Goal: Information Seeking & Learning: Find contact information

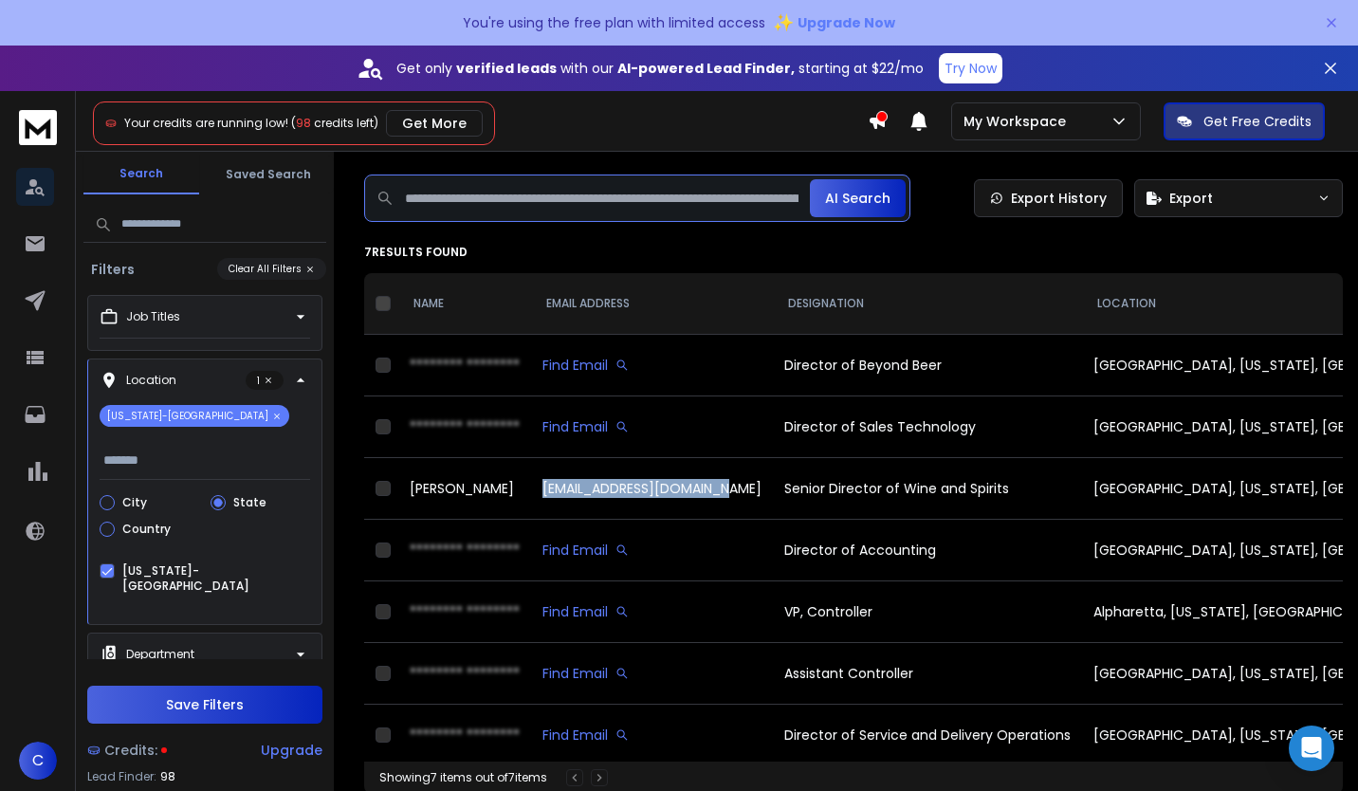
scroll to position [315, 0]
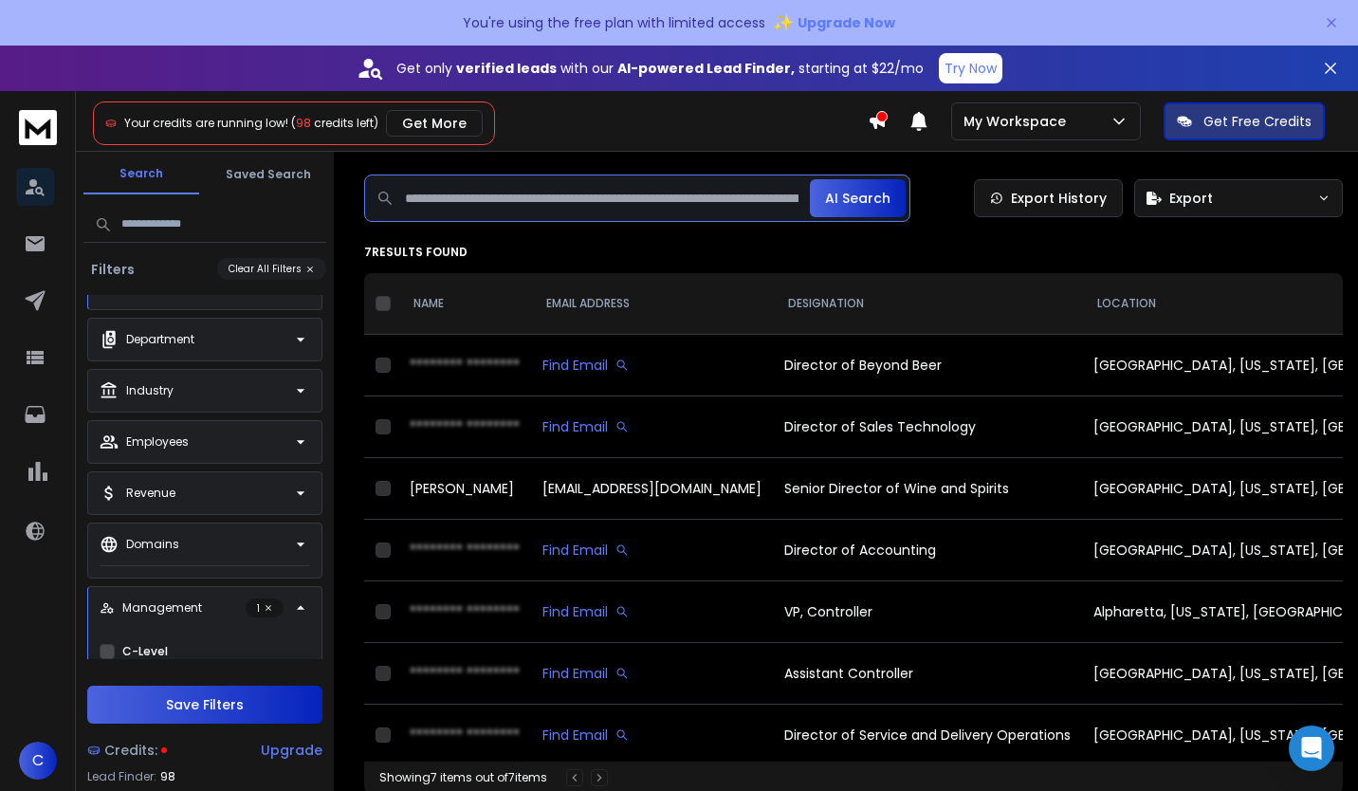
click at [320, 379] on div "**********" at bounding box center [205, 439] width 258 height 477
drag, startPoint x: 320, startPoint y: 390, endPoint x: 325, endPoint y: 491, distance: 101.5
click at [325, 491] on div "**********" at bounding box center [205, 439] width 258 height 477
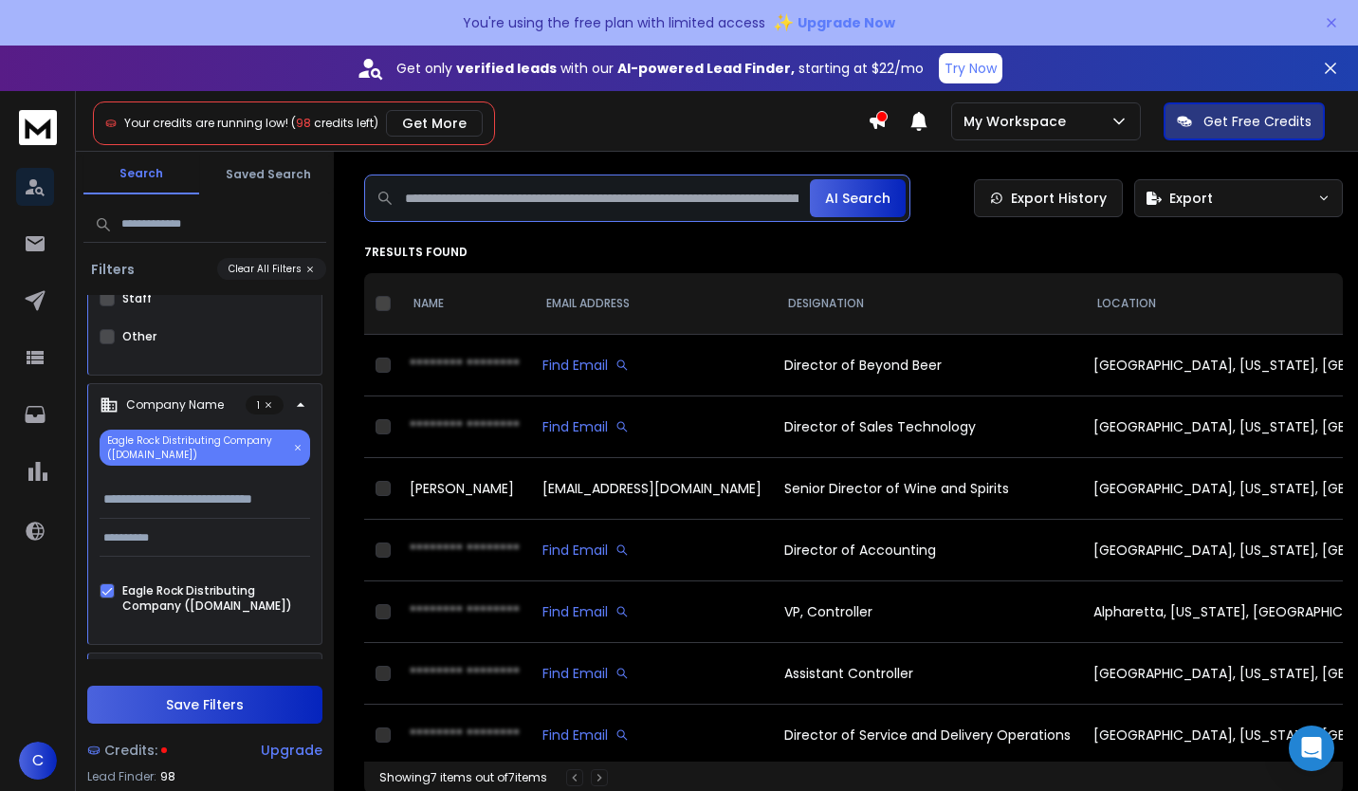
scroll to position [830, 0]
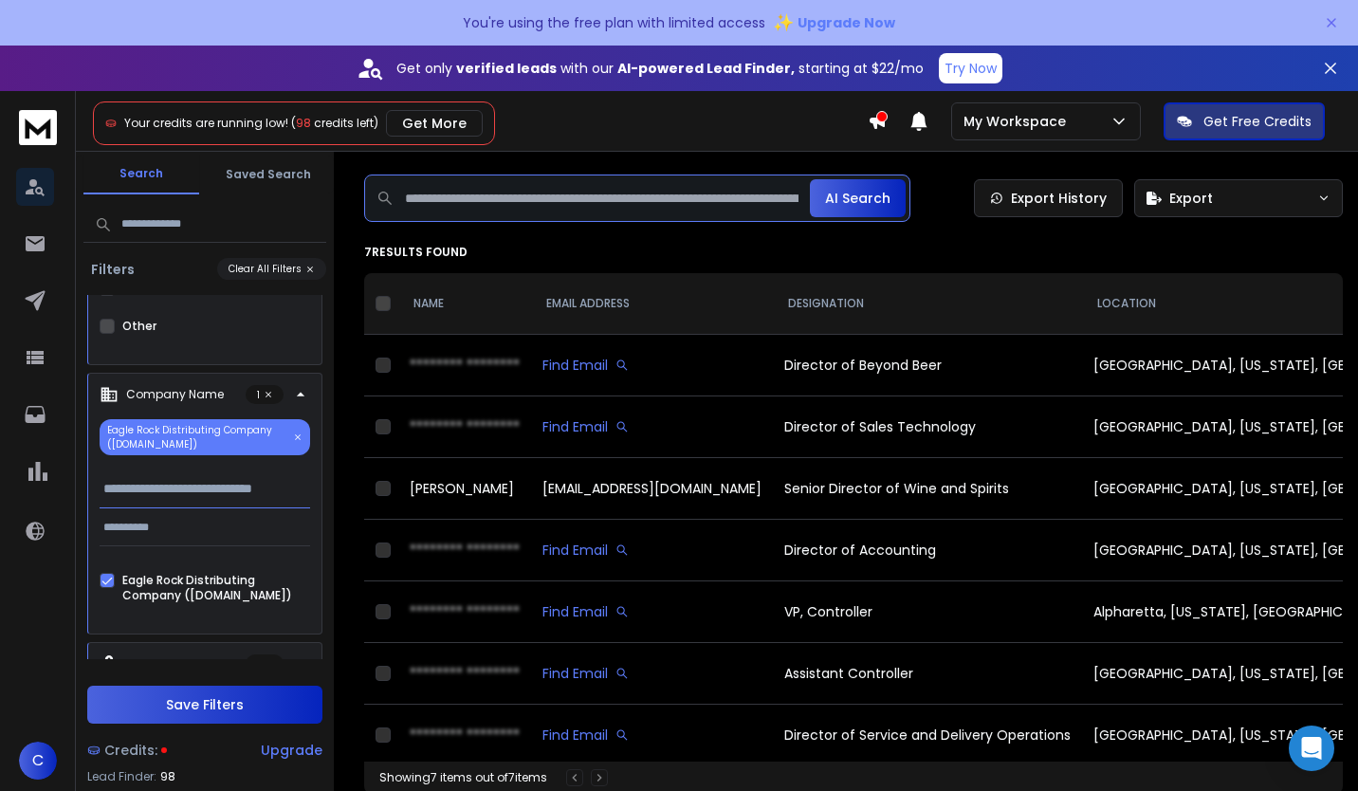
click at [106, 470] on input "**********" at bounding box center [205, 489] width 210 height 38
type input "*"
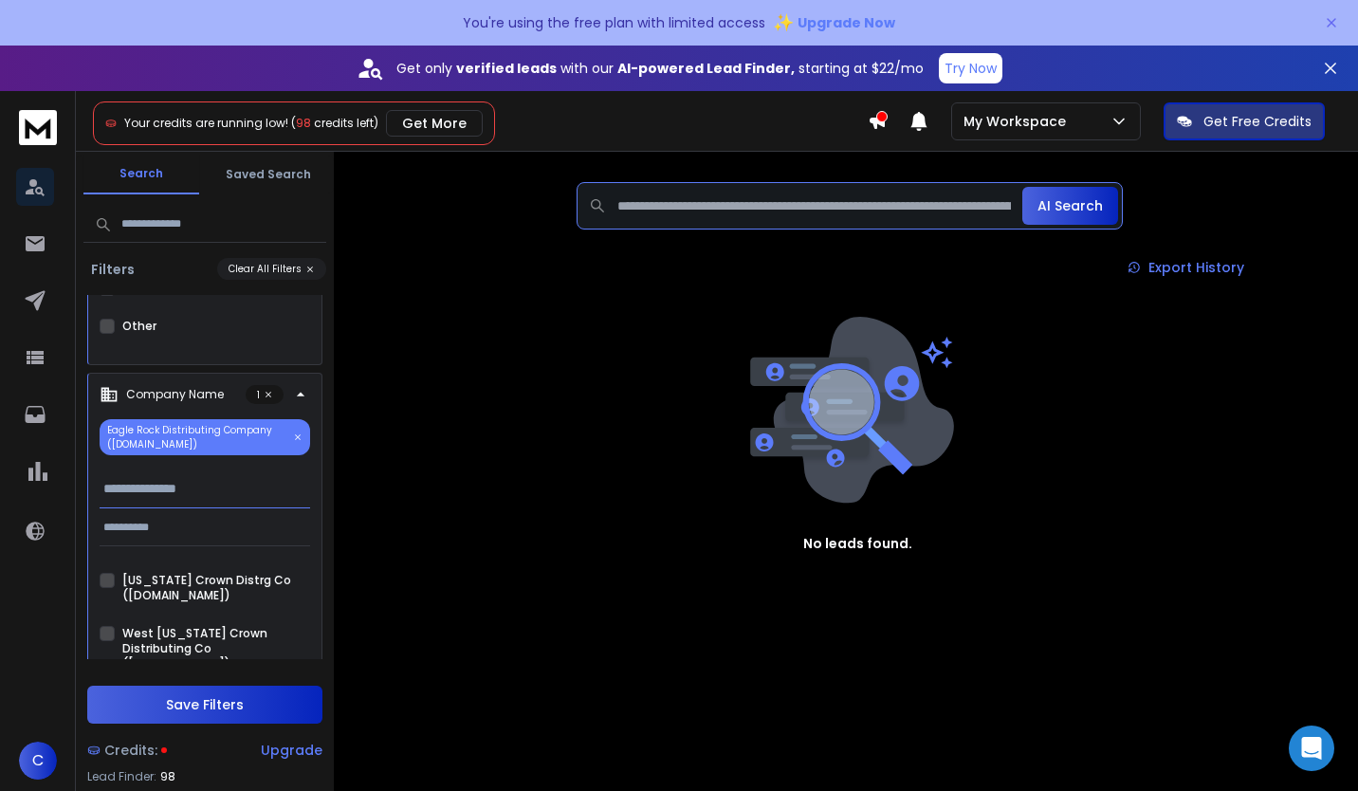
type input "**********"
click at [104, 573] on \(tennesseecrown\ "[US_STATE] Crown Distrg Co ([DOMAIN_NAME])" at bounding box center [107, 580] width 15 height 15
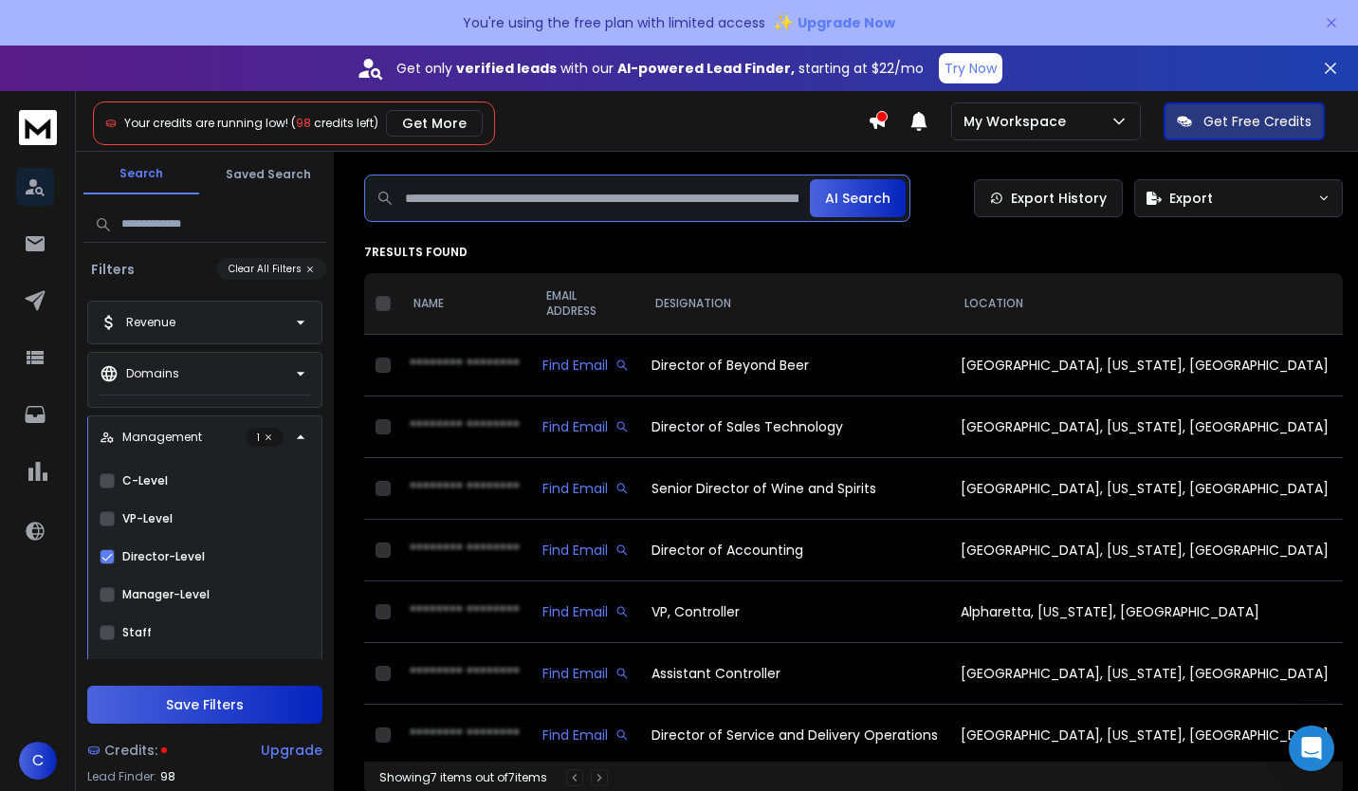
scroll to position [500, 0]
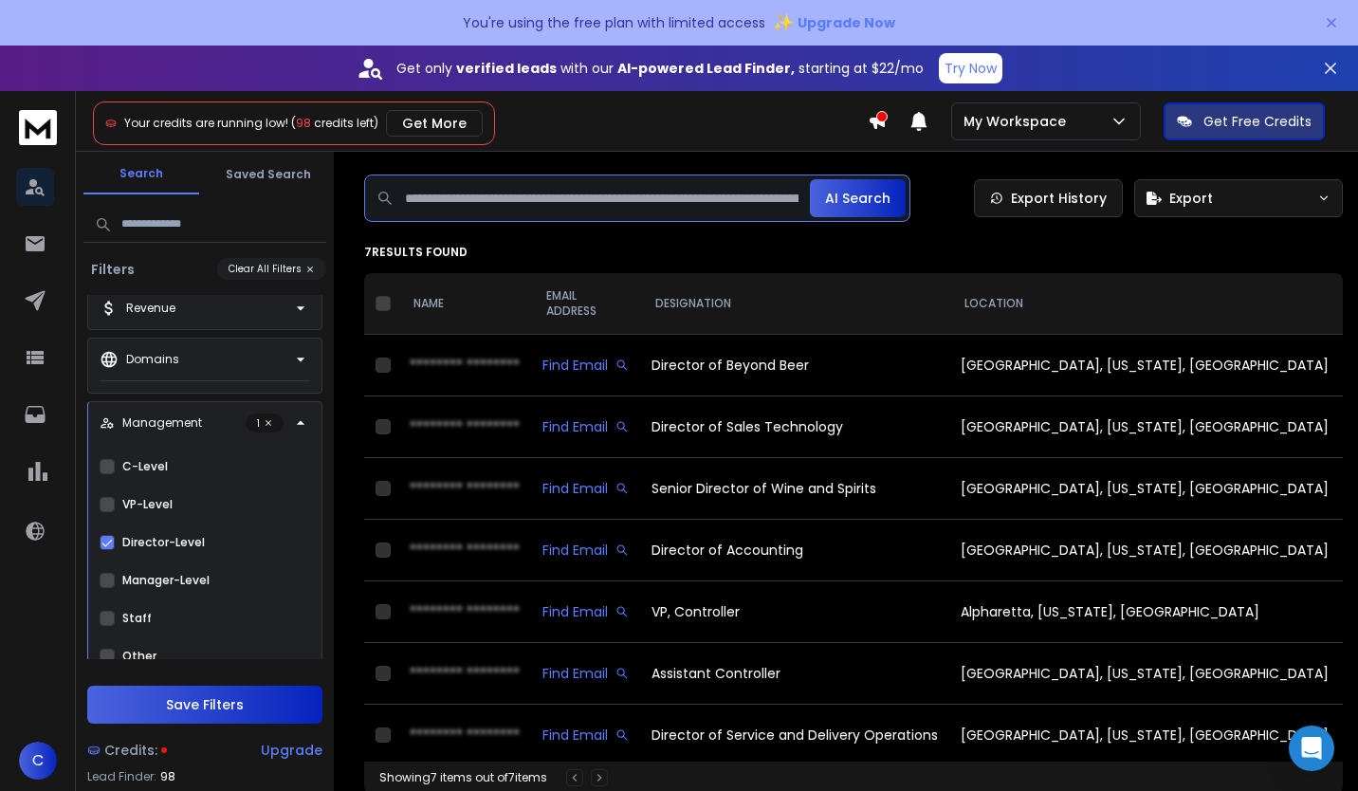
click at [102, 535] on button "Director-Level" at bounding box center [107, 542] width 15 height 15
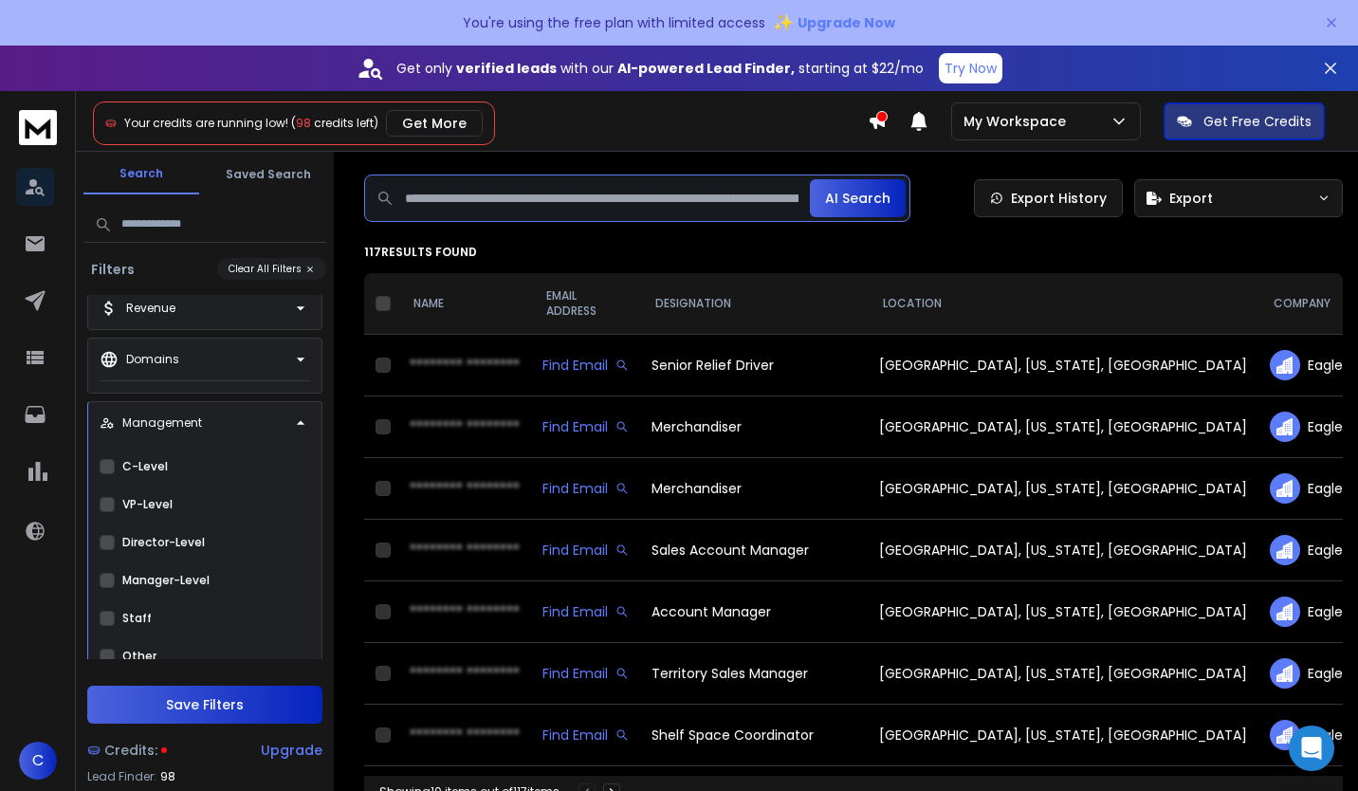
click at [106, 497] on button "VP-Level" at bounding box center [107, 504] width 15 height 15
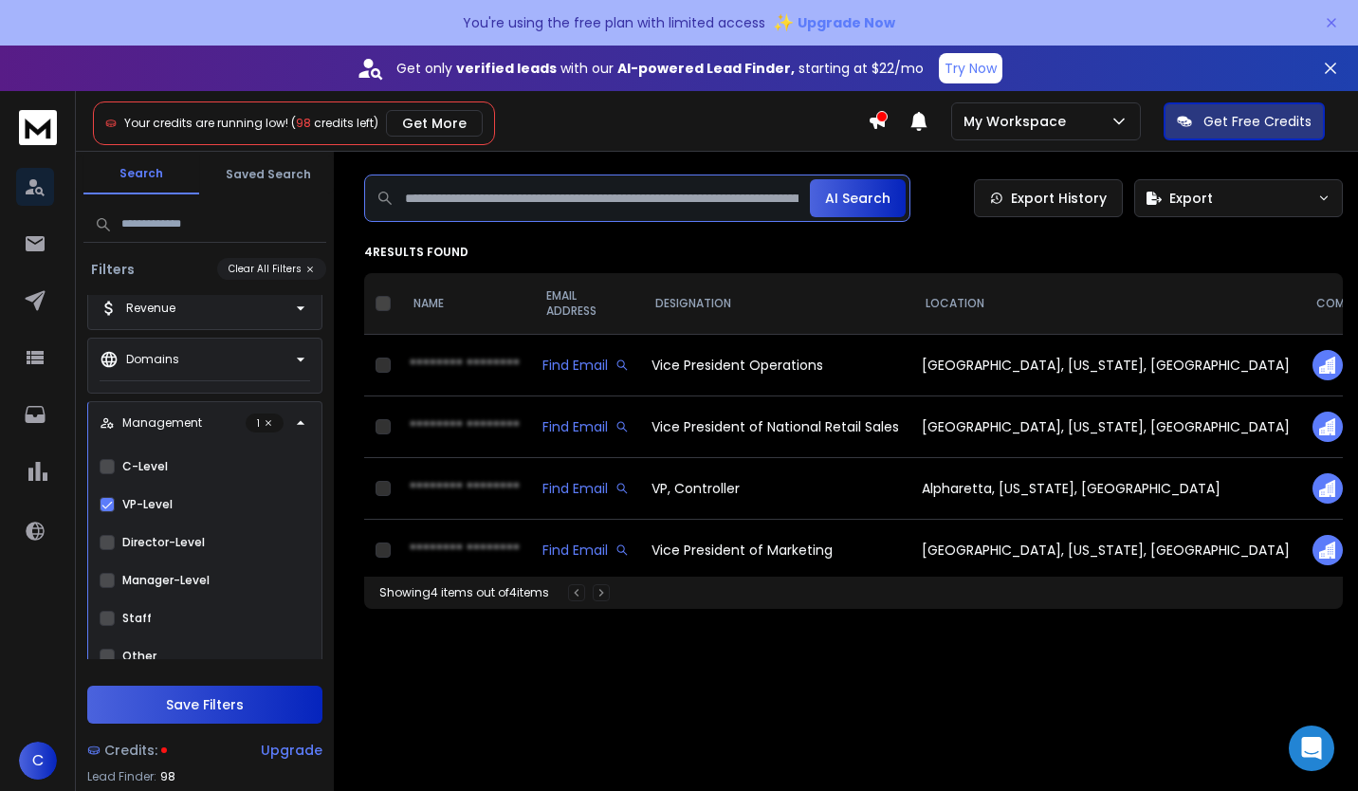
click at [106, 535] on button "Director-Level" at bounding box center [107, 542] width 15 height 15
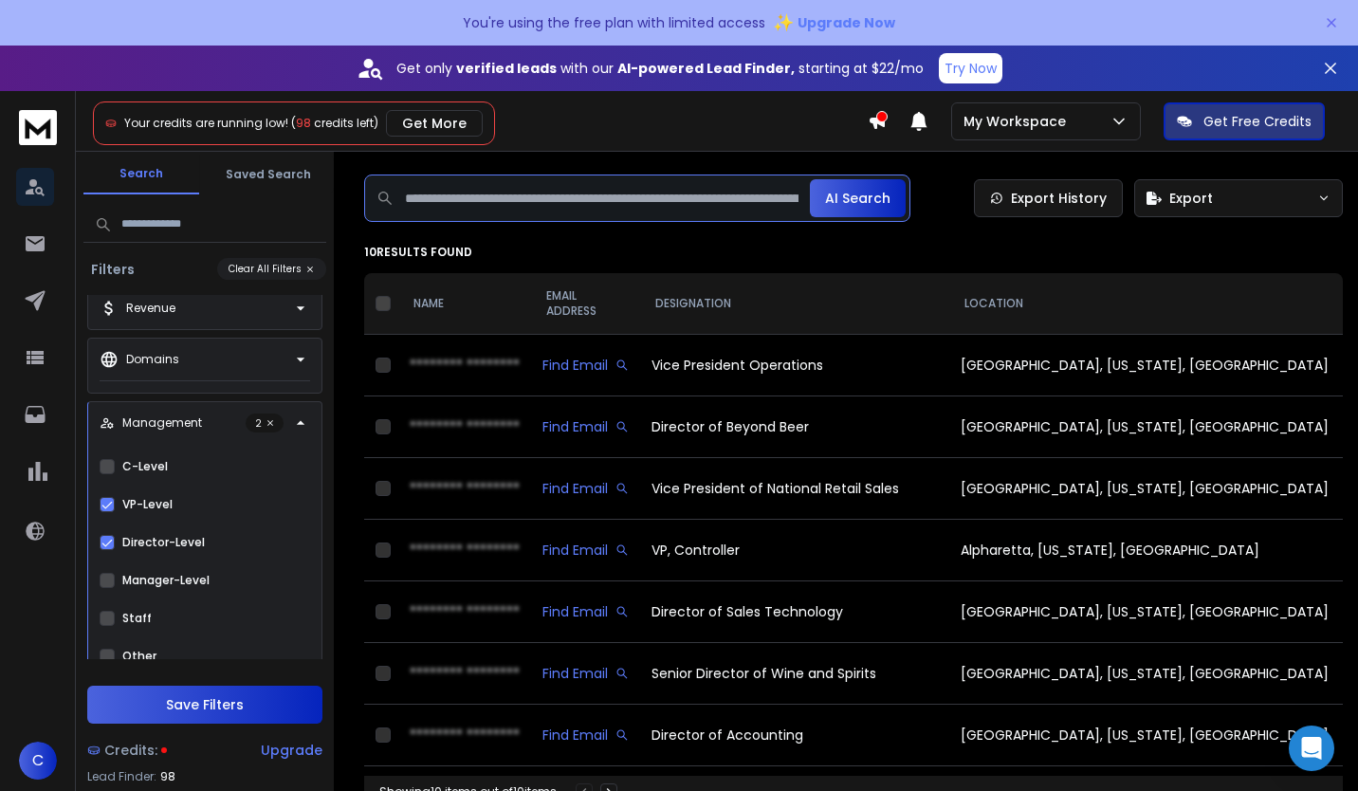
click at [109, 497] on button "VP-Level" at bounding box center [107, 504] width 15 height 15
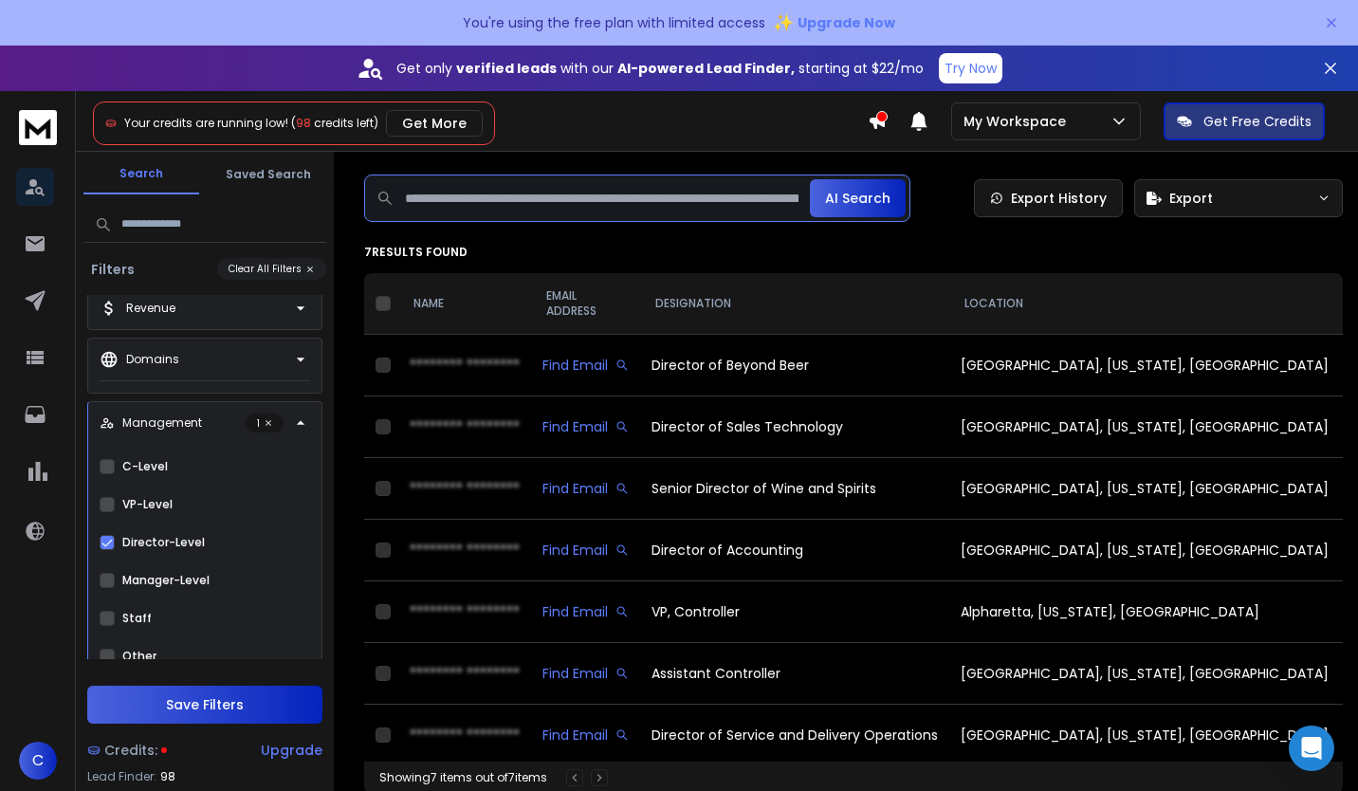
click at [588, 489] on div "Find Email" at bounding box center [585, 488] width 86 height 19
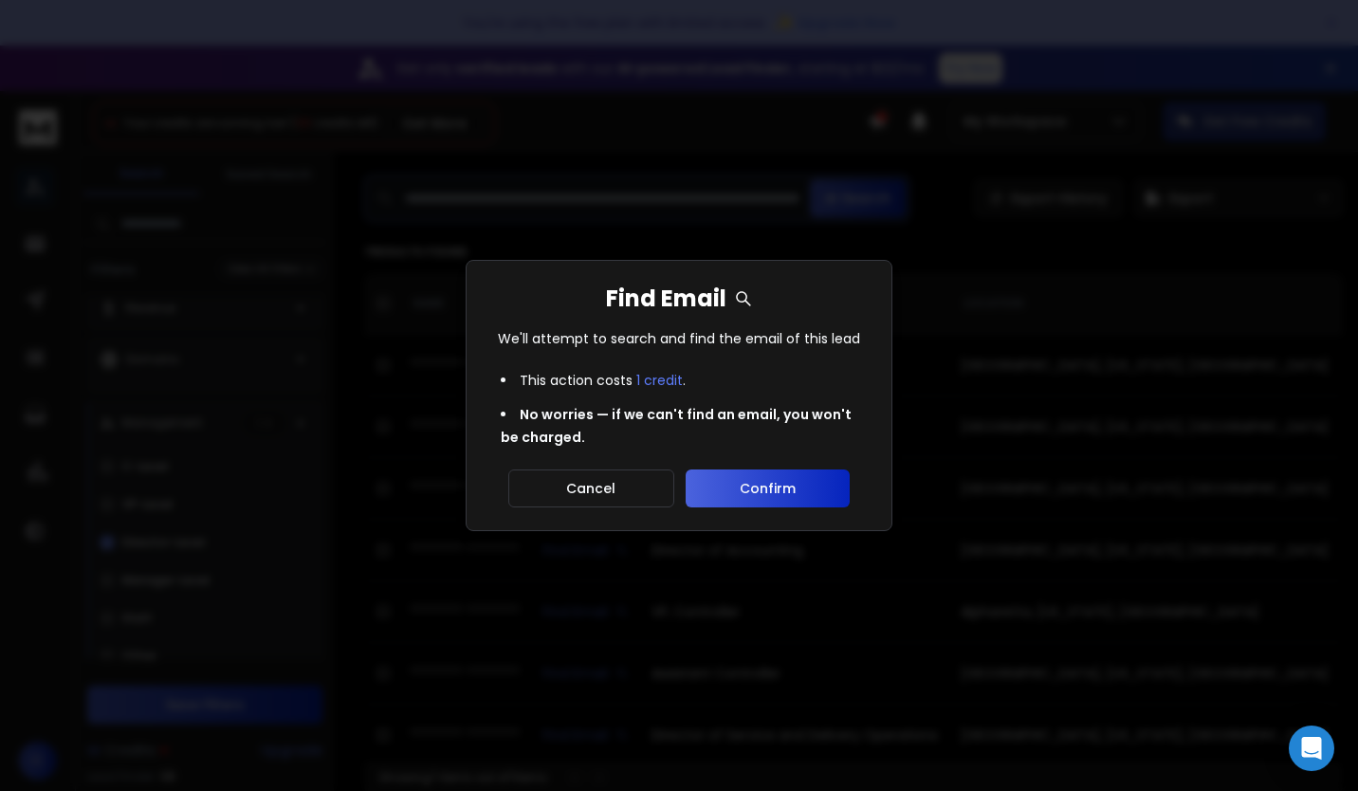
click at [744, 478] on button "Confirm" at bounding box center [767, 488] width 164 height 38
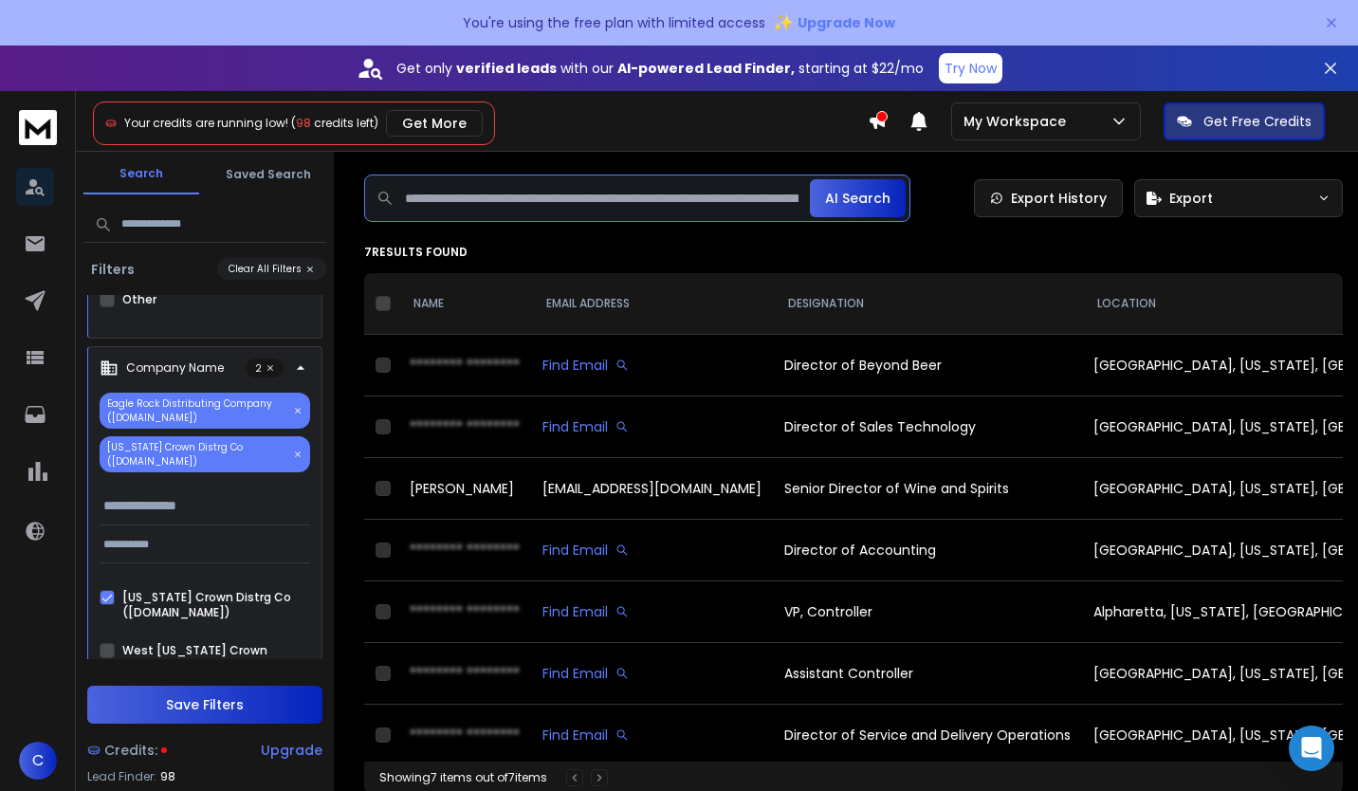
scroll to position [860, 0]
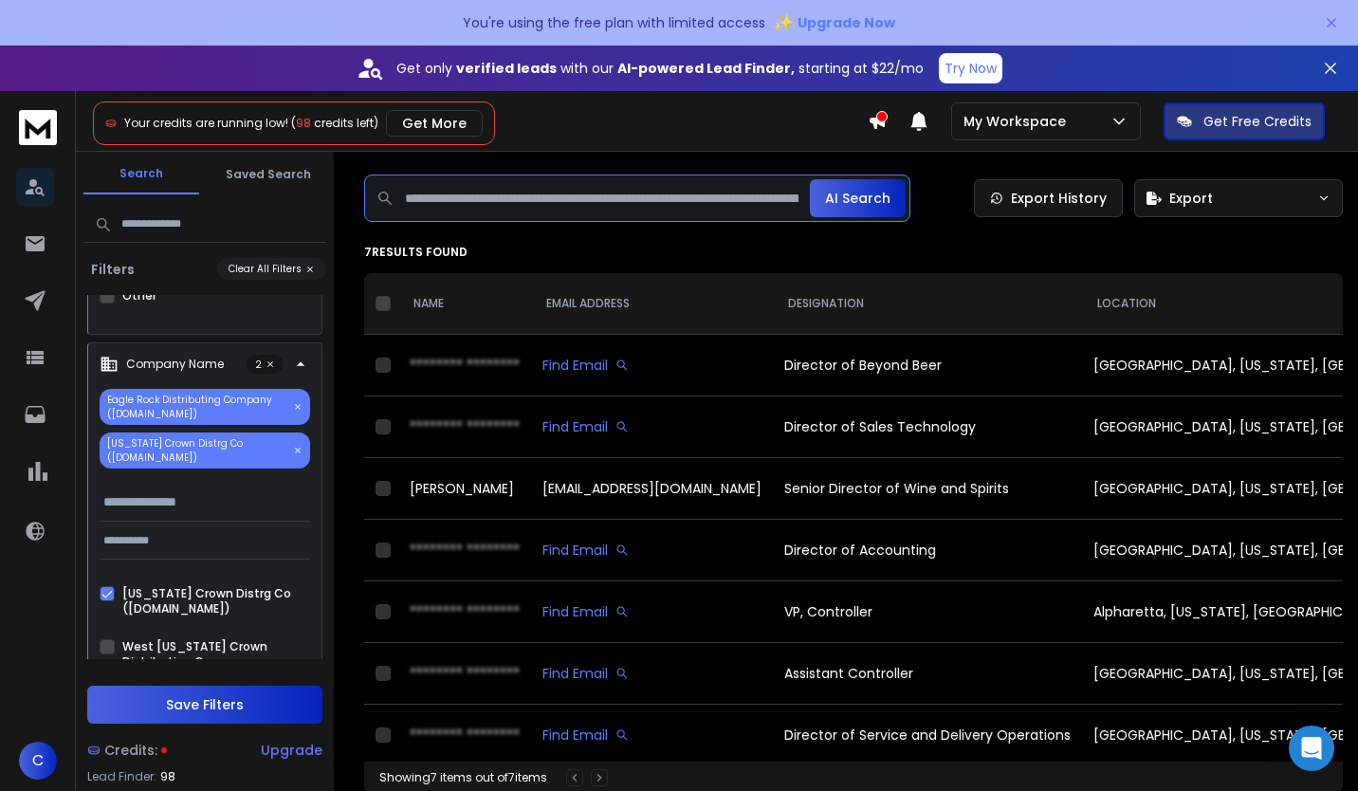
click at [293, 402] on icon at bounding box center [297, 406] width 9 height 9
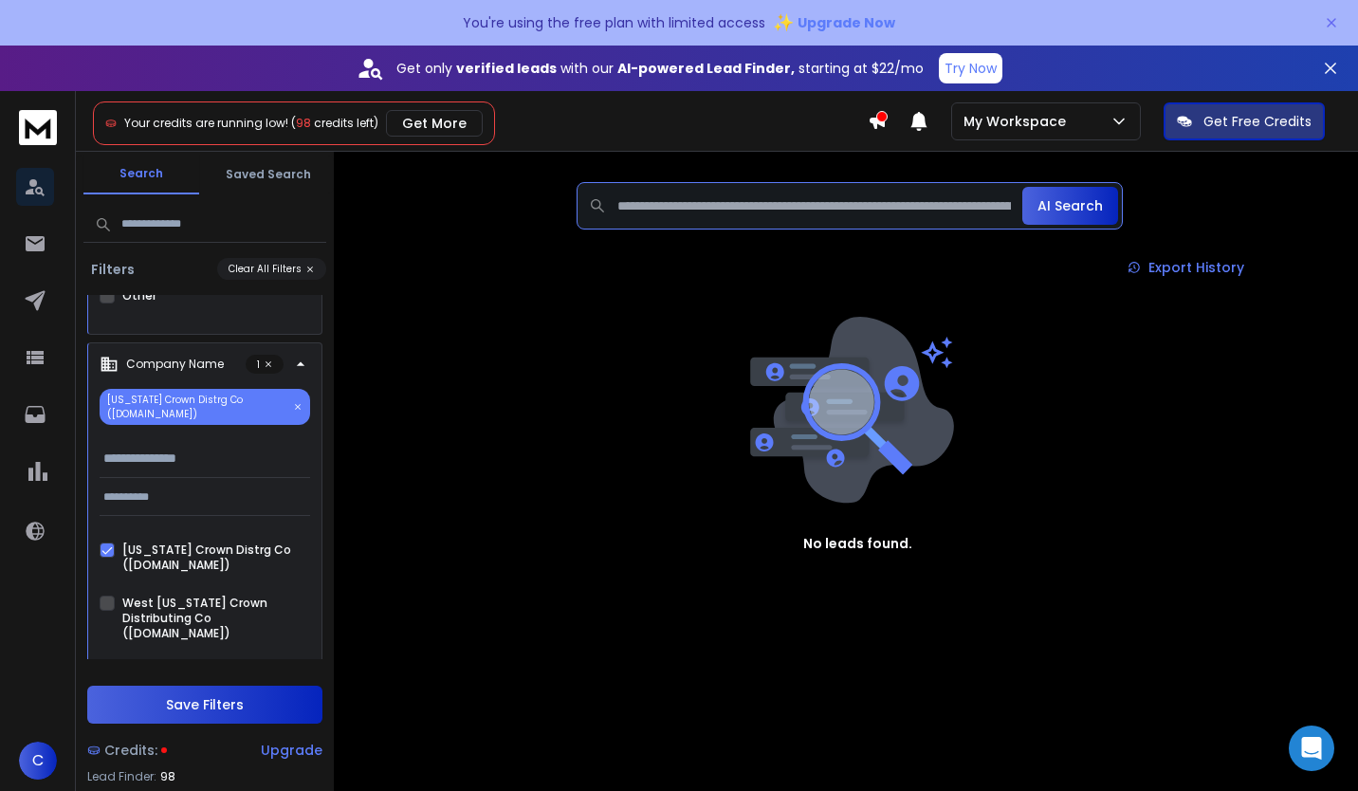
click at [106, 595] on \(wtncrown\ "West [US_STATE] Crown Distributing Co ([DOMAIN_NAME])" at bounding box center [107, 602] width 15 height 15
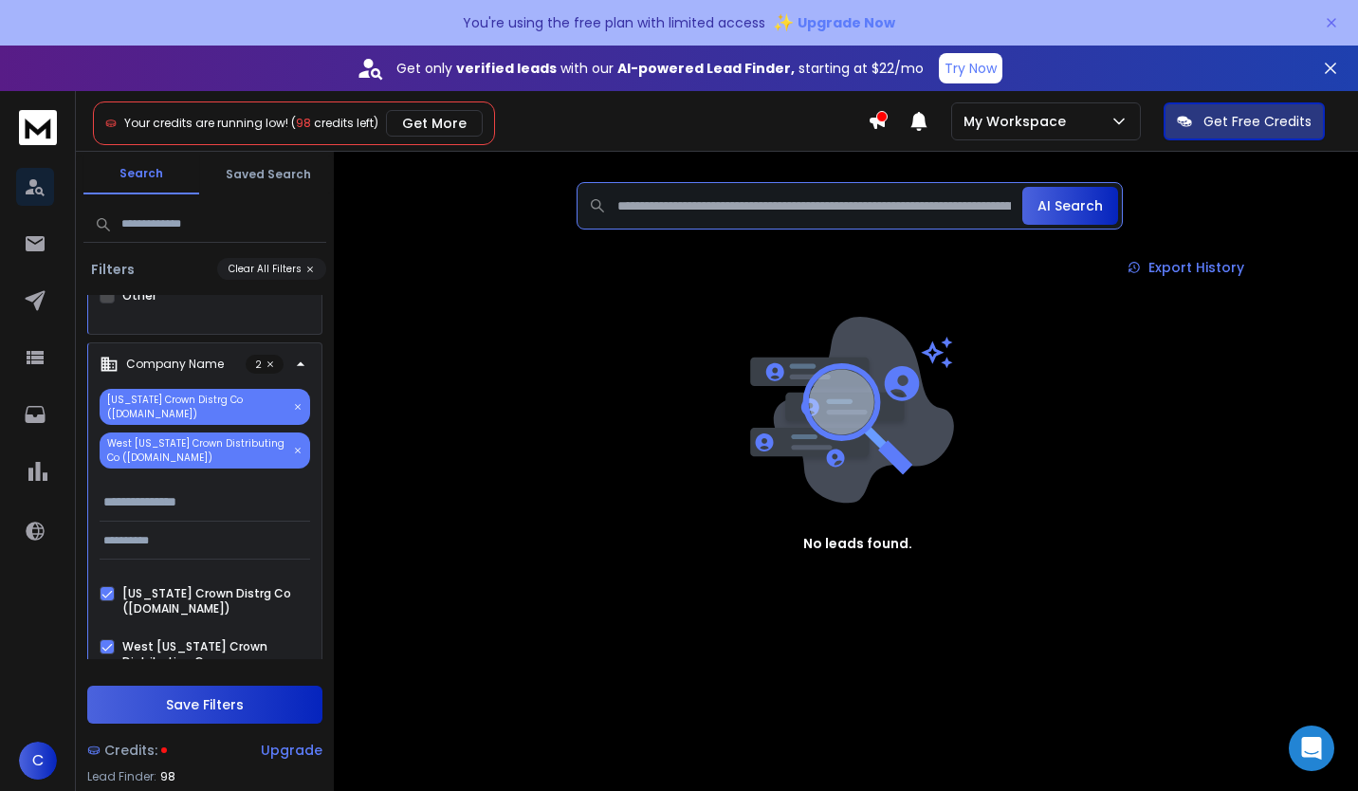
drag, startPoint x: 320, startPoint y: 525, endPoint x: 318, endPoint y: 584, distance: 58.8
click at [318, 591] on div "**********" at bounding box center [205, 439] width 258 height 477
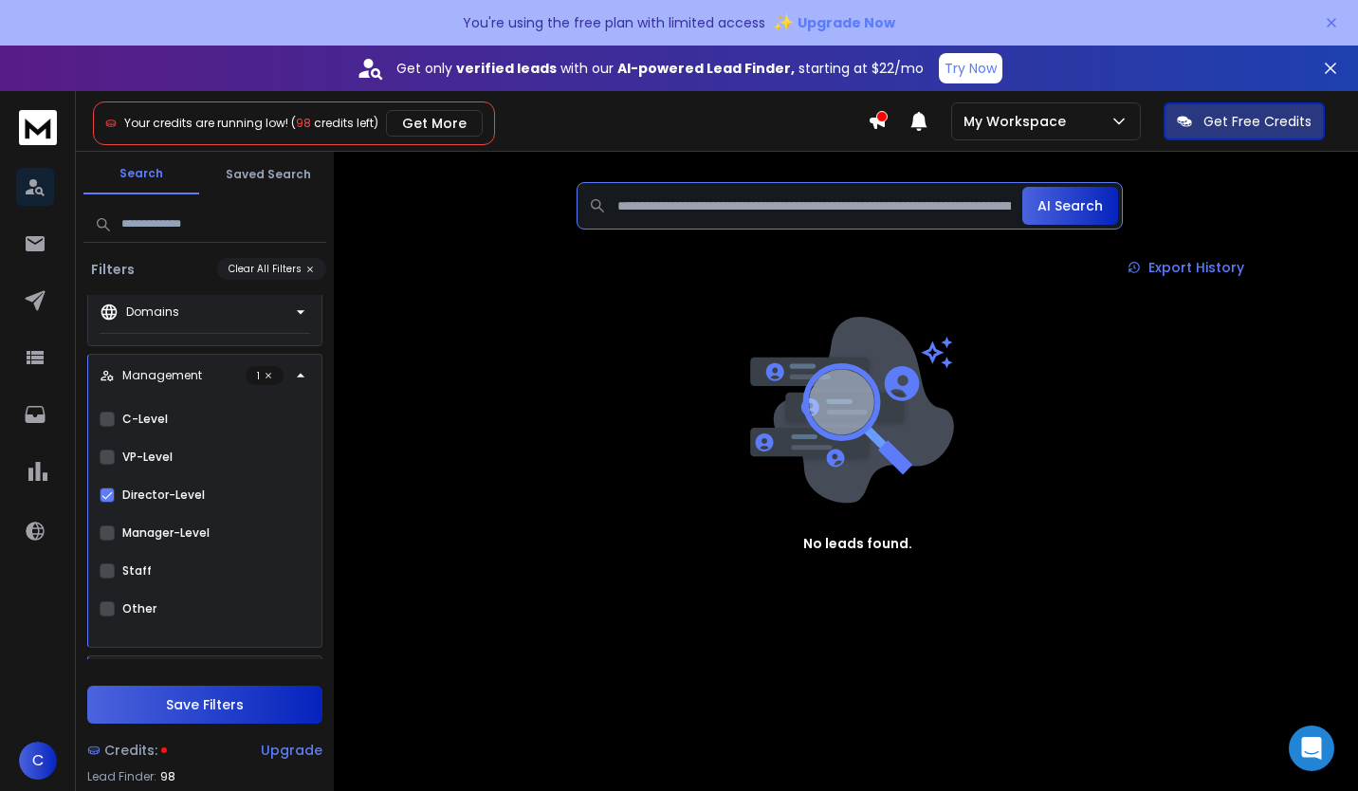
scroll to position [564, 0]
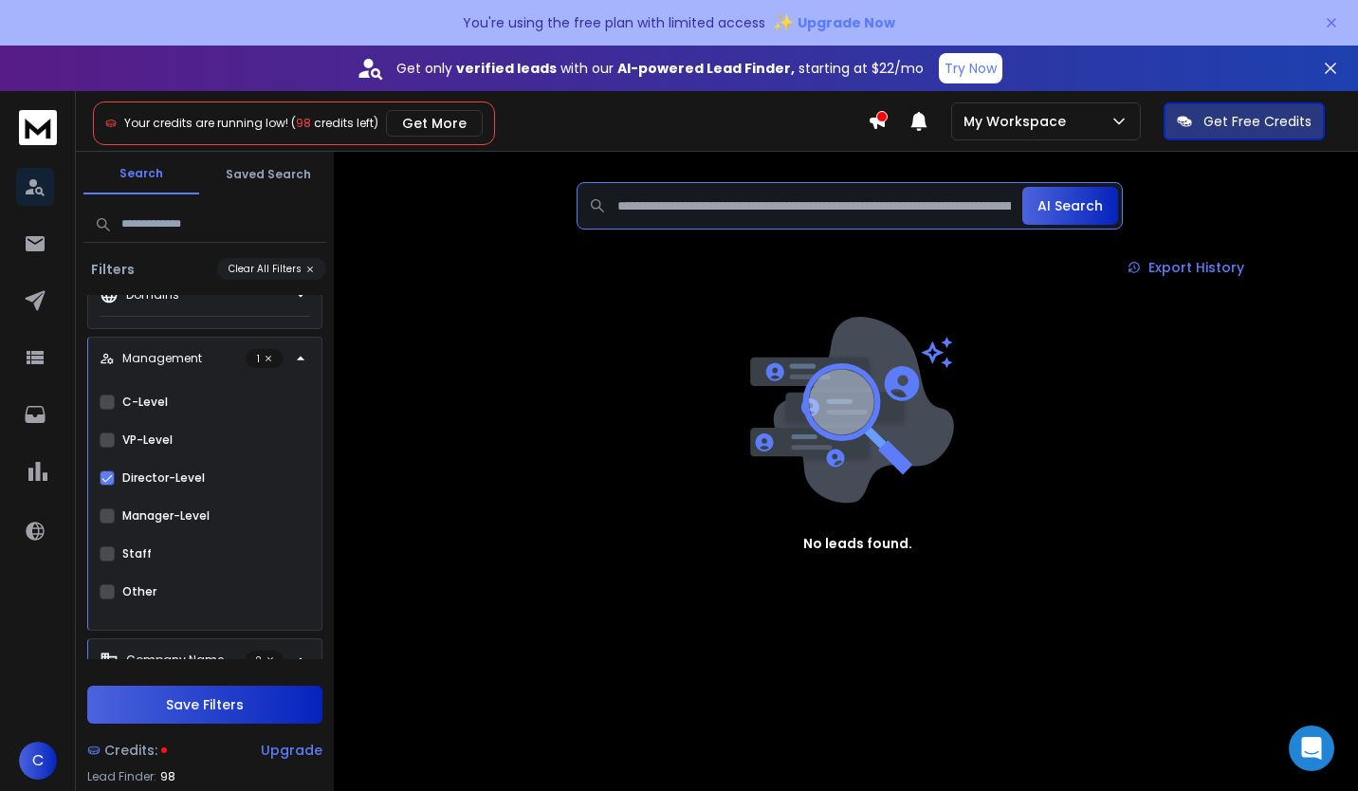
click at [106, 394] on button "C-Level" at bounding box center [107, 401] width 15 height 15
click at [107, 470] on button "Director-Level" at bounding box center [107, 477] width 15 height 15
click at [104, 432] on button "VP-Level" at bounding box center [107, 439] width 15 height 15
click at [108, 470] on button "Director-Level" at bounding box center [107, 477] width 15 height 15
click at [106, 508] on button "Manager-Level" at bounding box center [107, 515] width 15 height 15
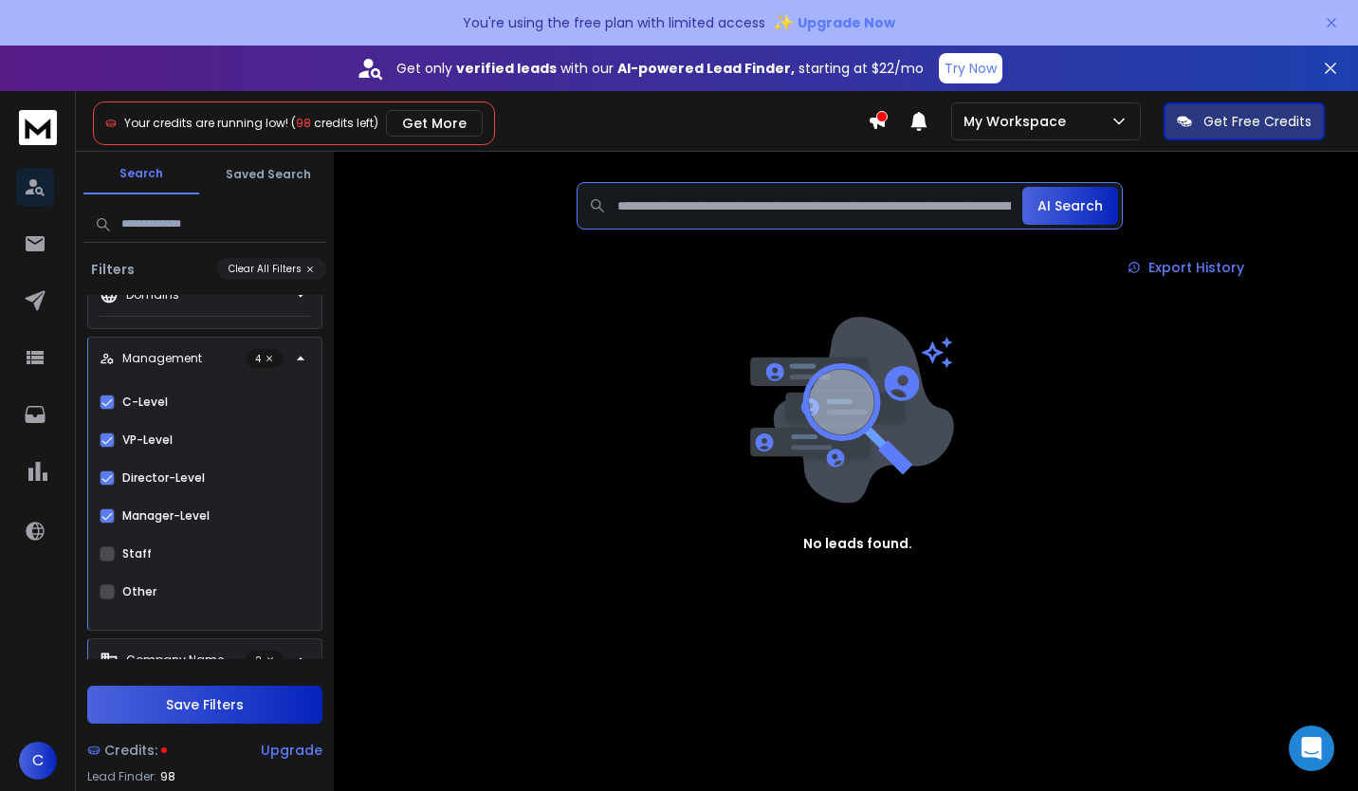
click at [107, 535] on div "Staff" at bounding box center [205, 554] width 210 height 38
click at [108, 546] on button "Staff" at bounding box center [107, 553] width 15 height 15
click at [105, 584] on button "Other" at bounding box center [107, 591] width 15 height 15
